Goal: Task Accomplishment & Management: Manage account settings

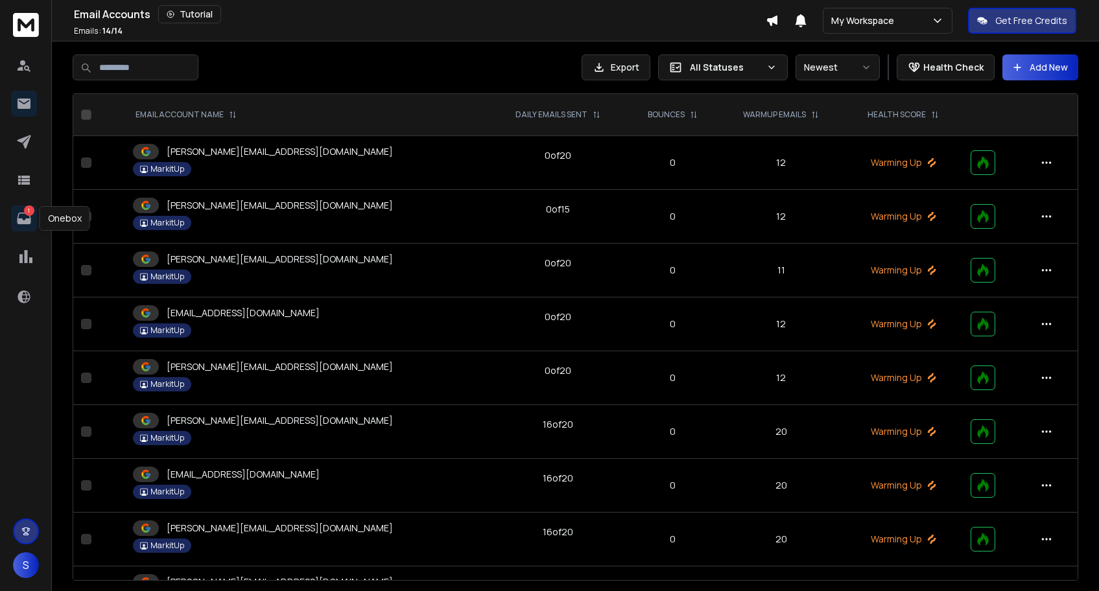
click at [20, 215] on icon at bounding box center [24, 219] width 16 height 16
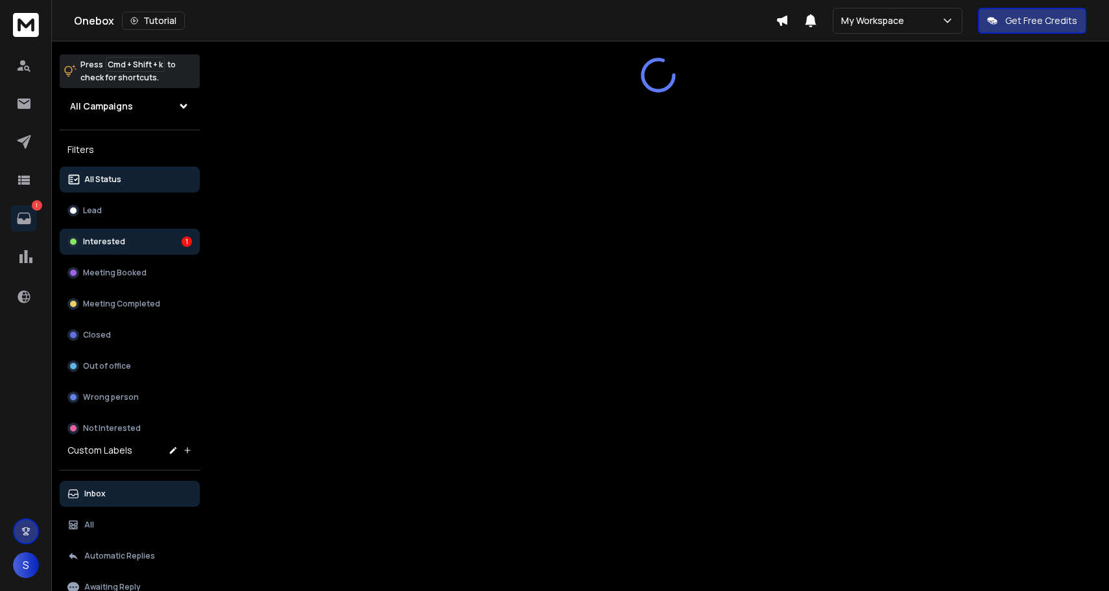
click at [132, 251] on button "Interested 1" at bounding box center [130, 242] width 140 height 26
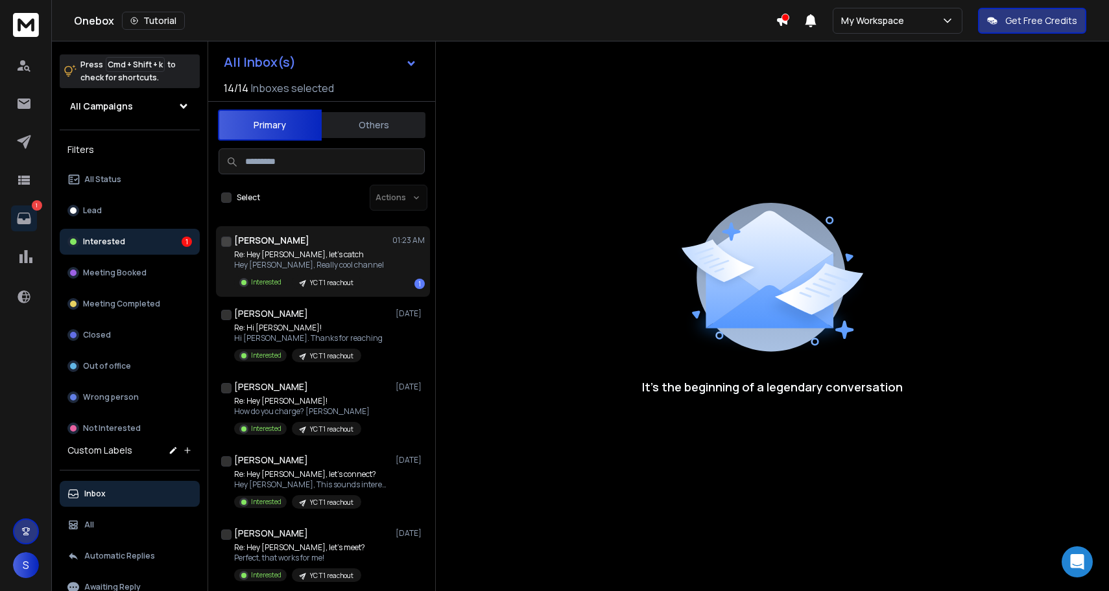
click at [348, 257] on p "Re: Hey [PERSON_NAME], let's catch" at bounding box center [309, 255] width 150 height 10
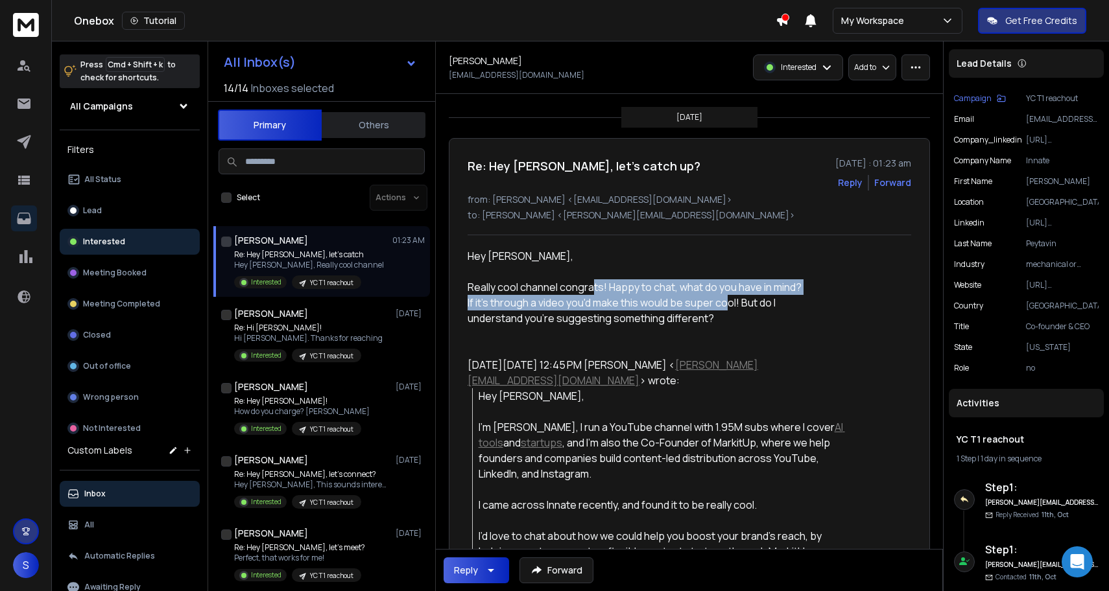
drag, startPoint x: 593, startPoint y: 283, endPoint x: 731, endPoint y: 297, distance: 138.8
click at [731, 297] on div "Hey [PERSON_NAME], Really cool channel congrats! Happy to chat, what do you hav…" at bounding box center [656, 294] width 379 height 93
click at [731, 297] on div "If it's through a video you'd make this would be super cool! But do I understan…" at bounding box center [656, 310] width 379 height 31
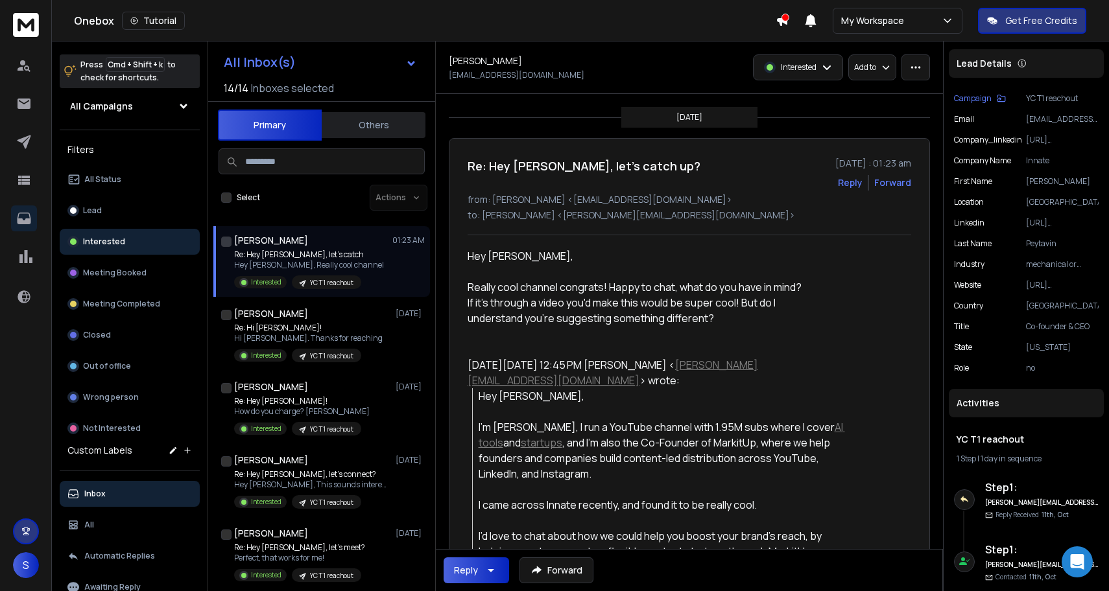
drag, startPoint x: 585, startPoint y: 294, endPoint x: 703, endPoint y: 300, distance: 118.1
click at [703, 300] on div "If it's through a video you'd make this would be super cool! But do I understan…" at bounding box center [656, 310] width 379 height 31
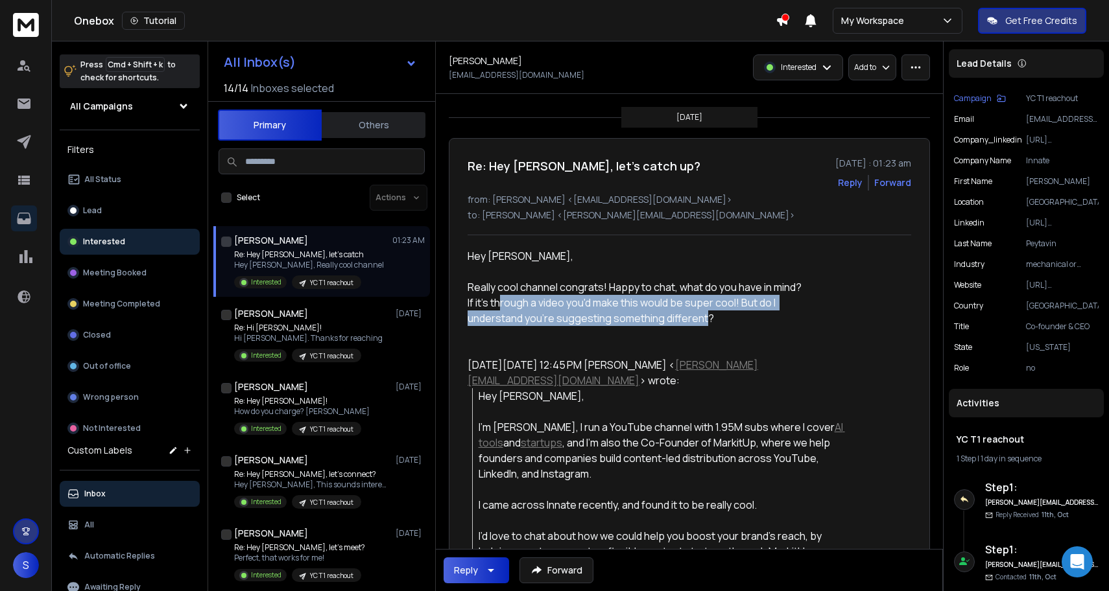
drag, startPoint x: 500, startPoint y: 305, endPoint x: 709, endPoint y: 317, distance: 209.1
click at [709, 317] on div "If it's through a video you'd make this would be super cool! But do I understan…" at bounding box center [656, 310] width 379 height 31
drag, startPoint x: 508, startPoint y: 321, endPoint x: 757, endPoint y: 322, distance: 249.0
click at [757, 322] on div "If it's through a video you'd make this would be super cool! But do I understan…" at bounding box center [656, 310] width 379 height 31
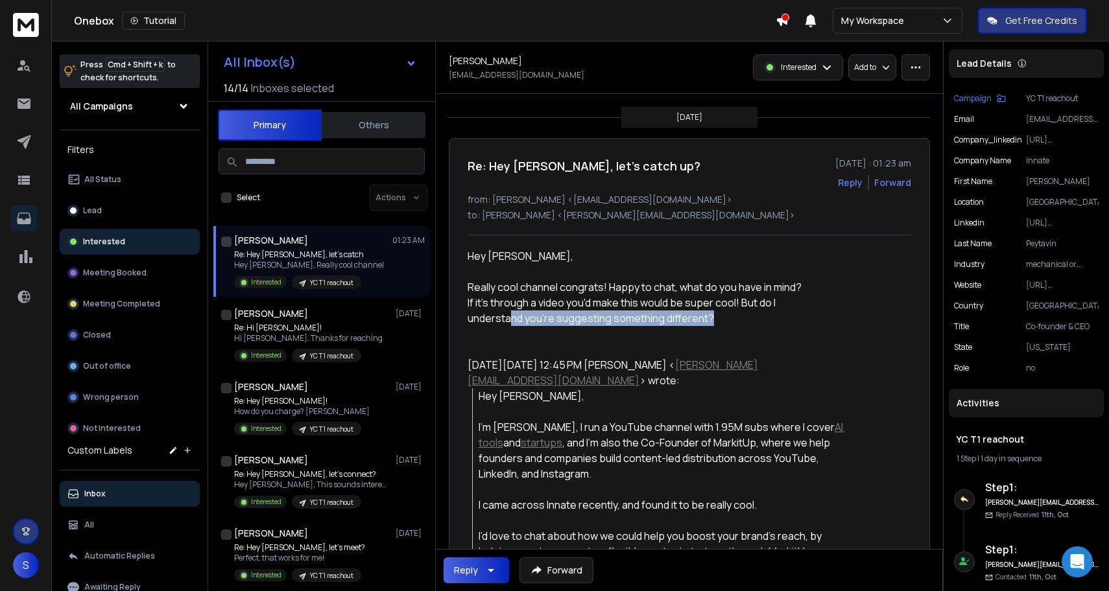
click at [757, 322] on div "If it's through a video you'd make this would be super cool! But do I understan…" at bounding box center [656, 310] width 379 height 31
